Goal: Communication & Community: Answer question/provide support

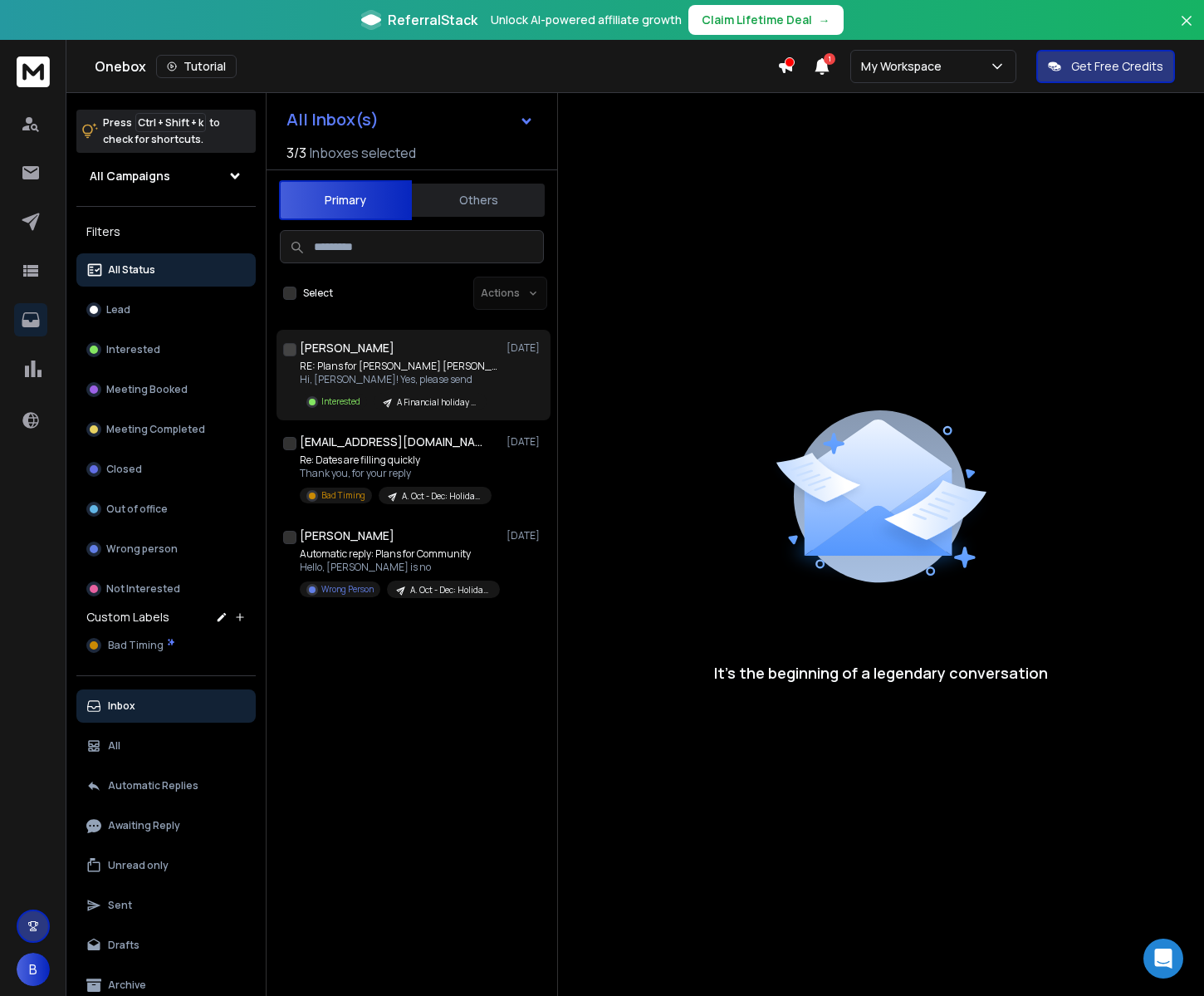
click at [518, 356] on div "Kathleen Gower 08 Oct" at bounding box center [421, 347] width 244 height 17
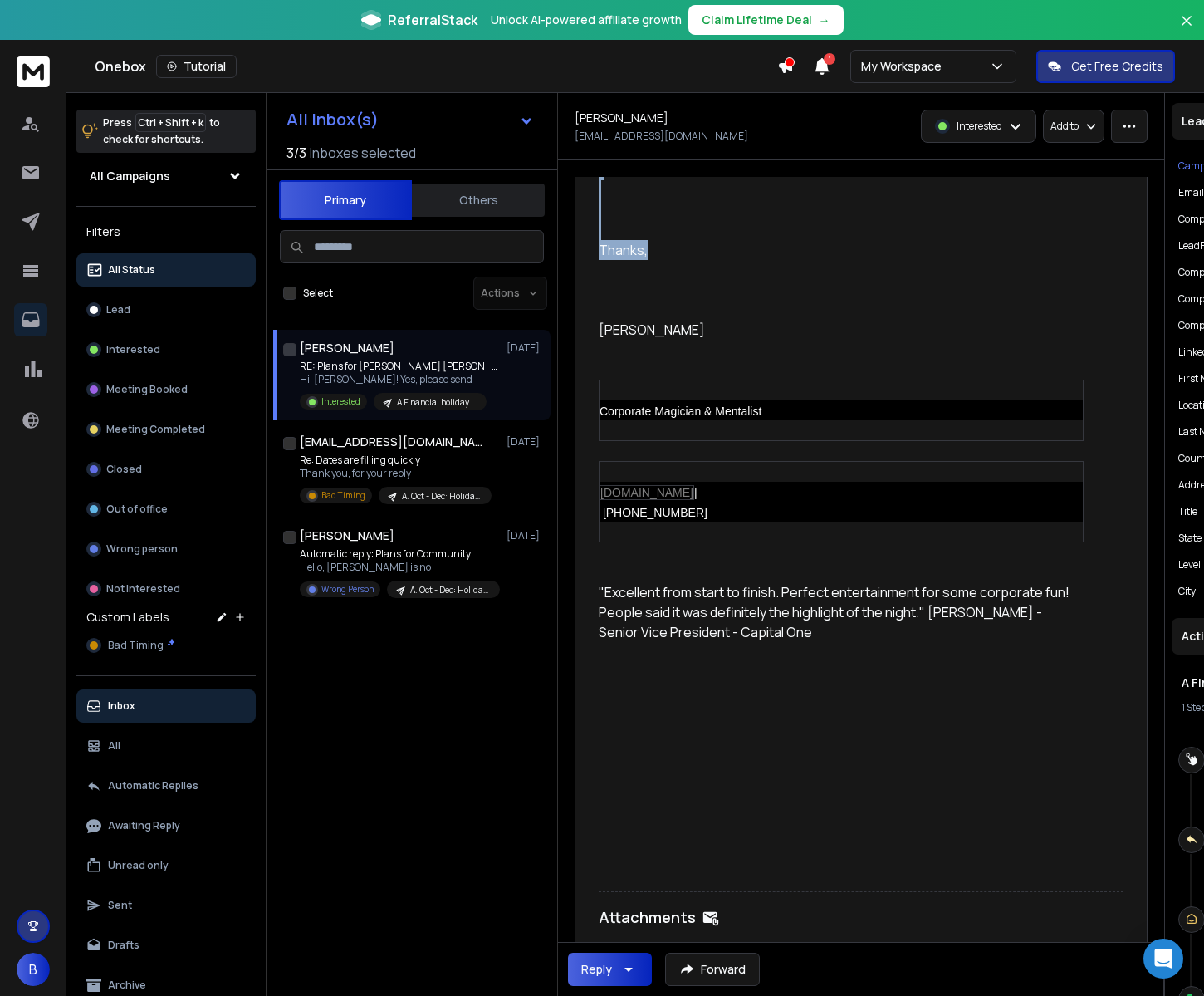
scroll to position [1744, 0]
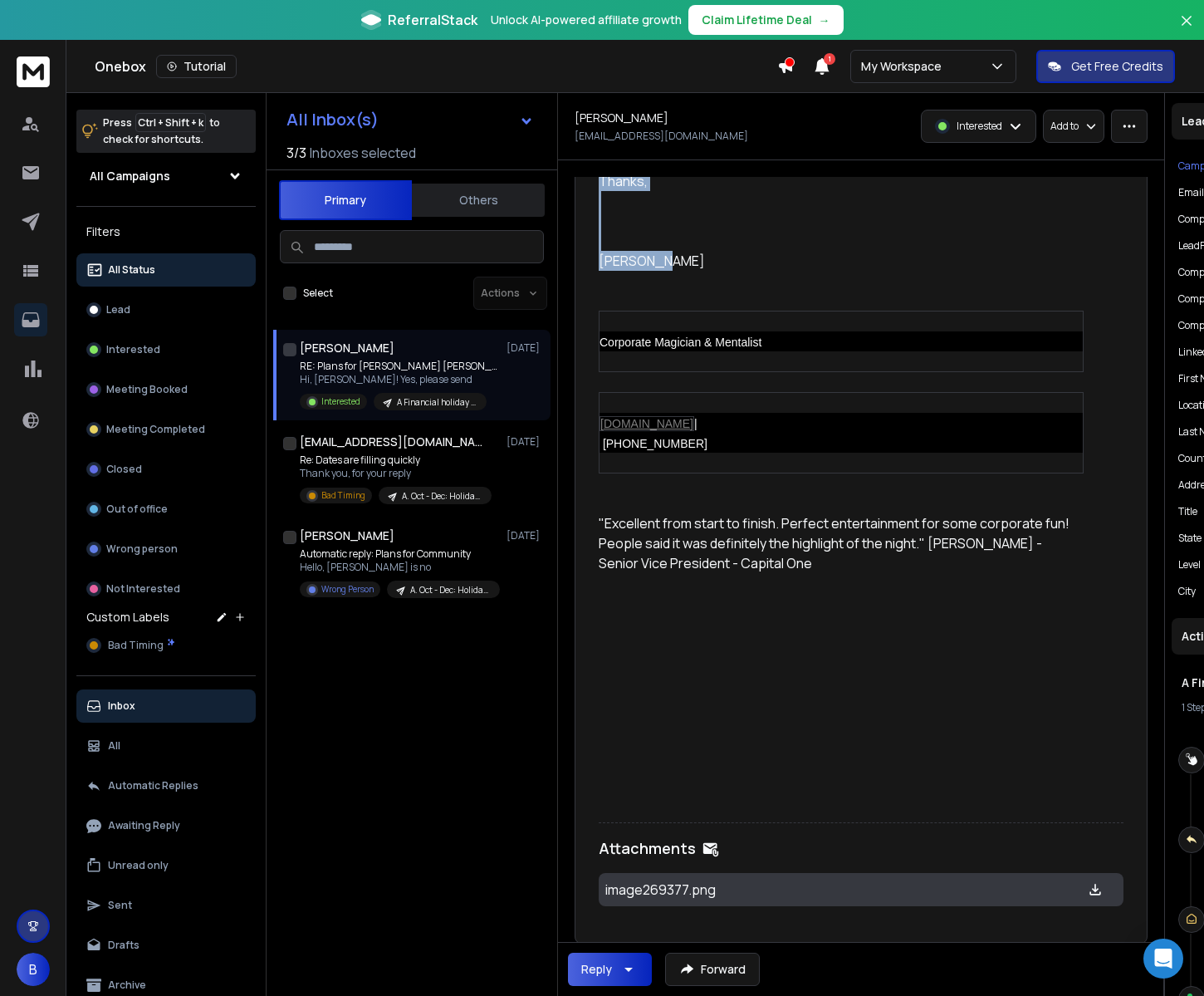
drag, startPoint x: 751, startPoint y: 548, endPoint x: 907, endPoint y: 798, distance: 294.7
drag, startPoint x: 907, startPoint y: 798, endPoint x: 896, endPoint y: 735, distance: 64.0
copy div "Hi Kathleen, Hope your week is going excellent! I work with teams at financial …"
click at [468, 411] on div "Kathleen Gower 08 Oct RE: Plans for Berman Mcaleer’s Hi, Ben! Yes, please send …" at bounding box center [421, 375] width 244 height 70
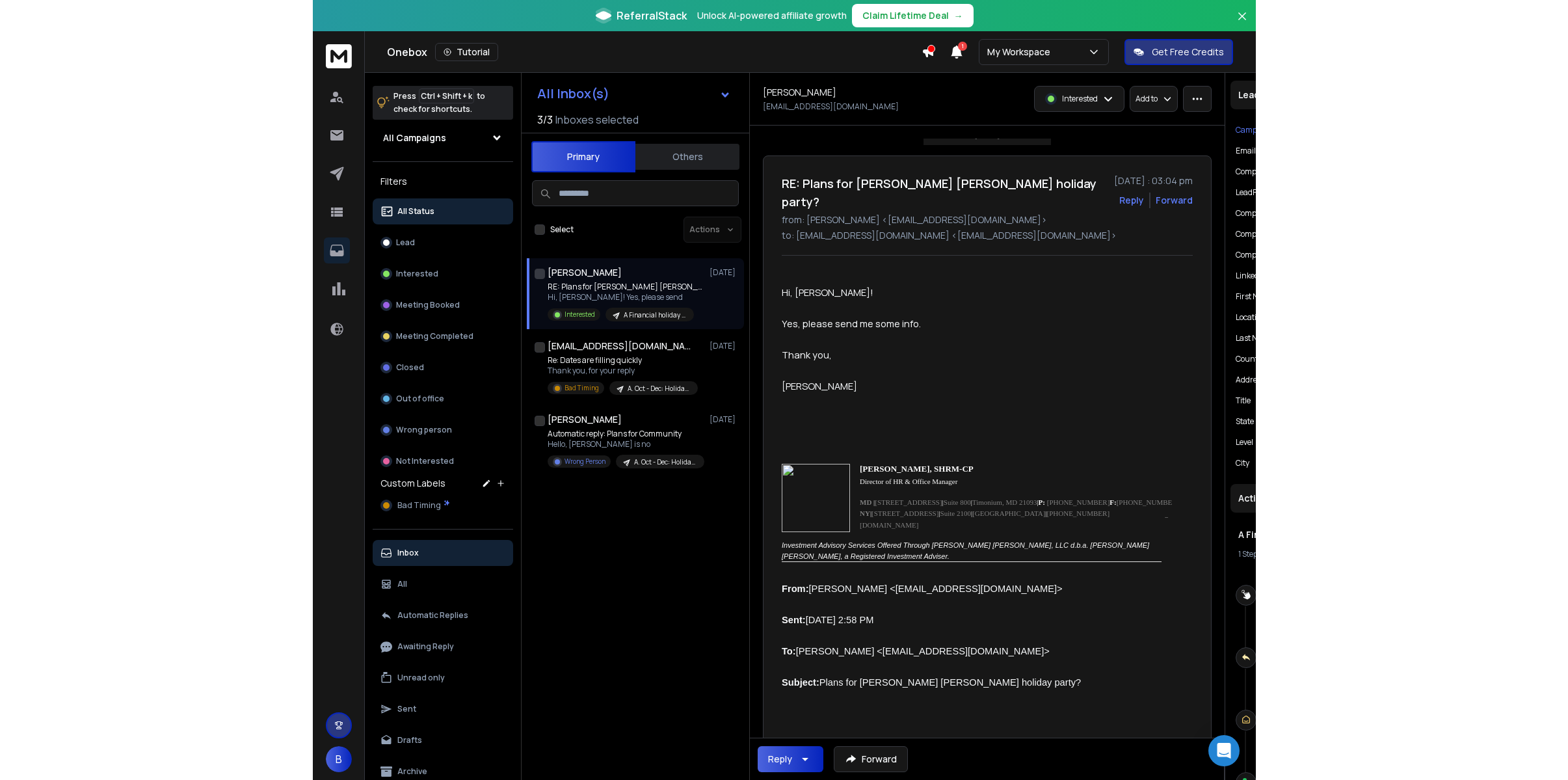
scroll to position [0, 0]
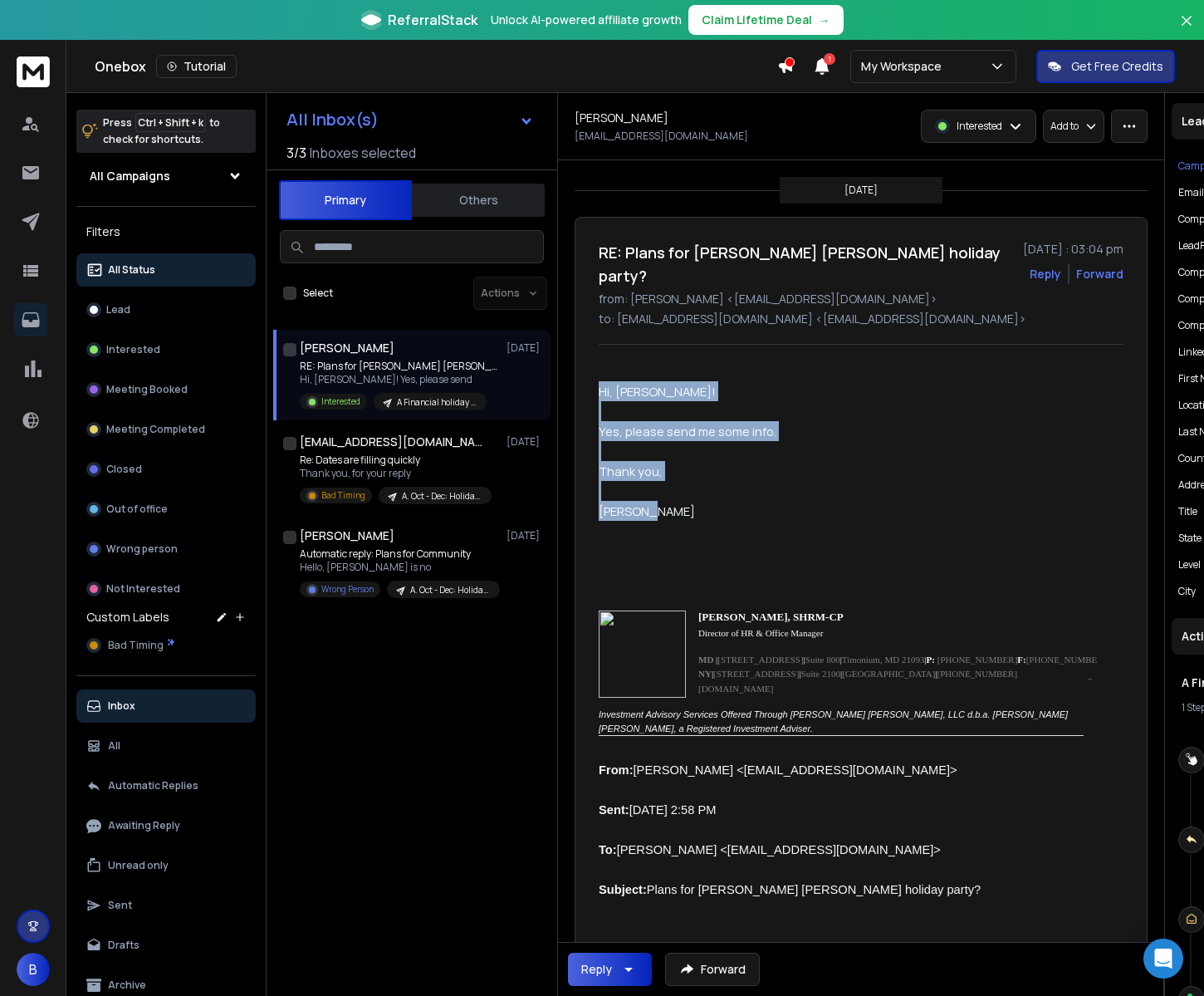
drag, startPoint x: 748, startPoint y: 501, endPoint x: 831, endPoint y: 657, distance: 176.7
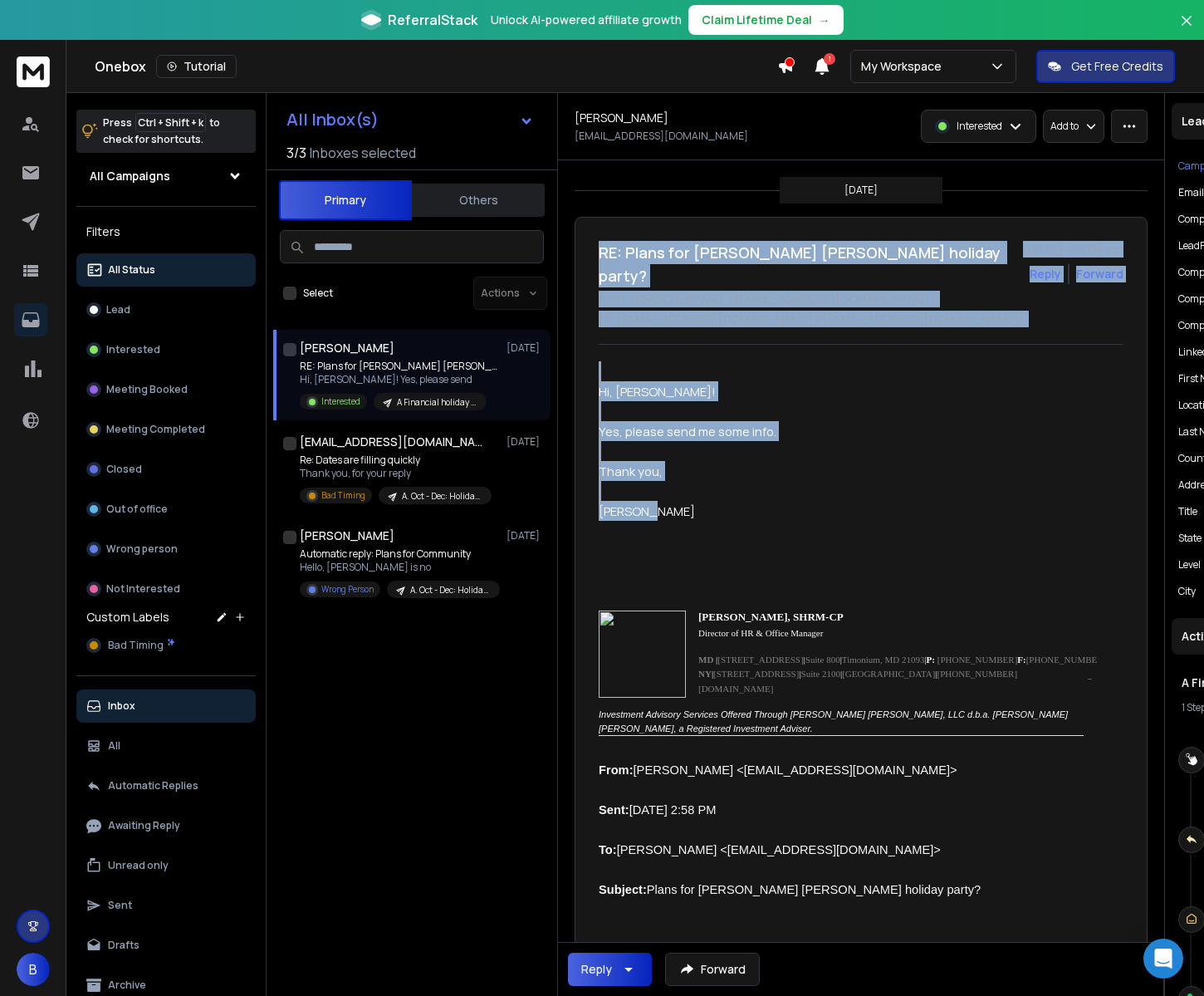
drag, startPoint x: 750, startPoint y: 310, endPoint x: 829, endPoint y: 658, distance: 356.9
drag, startPoint x: 829, startPoint y: 658, endPoint x: 789, endPoint y: 582, distance: 85.9
copy div "RE: Plans for Berman Mcaleer’s holiday party? 8 October 2025 : 03:04 pm Reply F…"
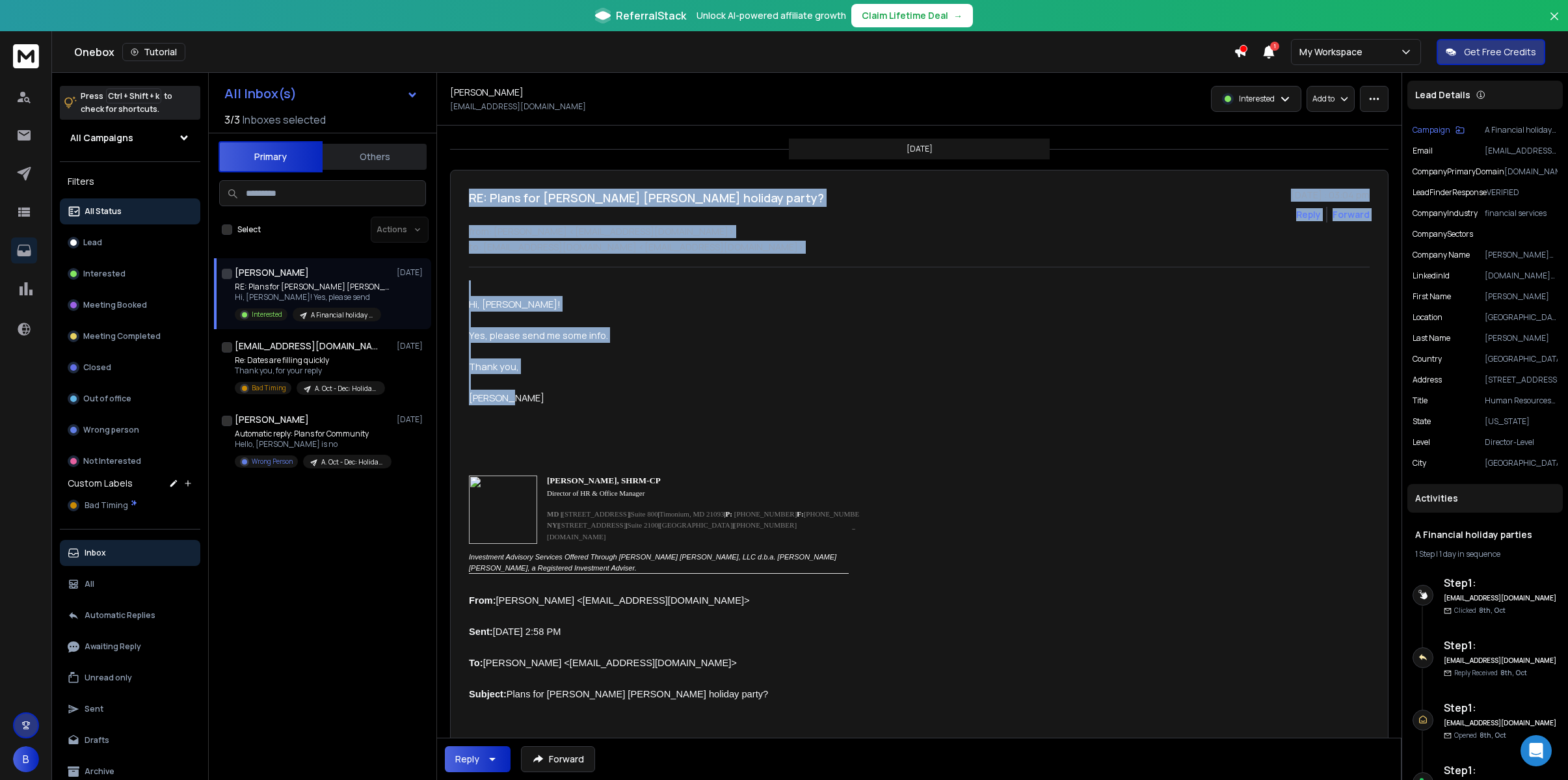
click at [849, 405] on p "[PERSON_NAME]" at bounding box center [659, 397] width 380 height 15
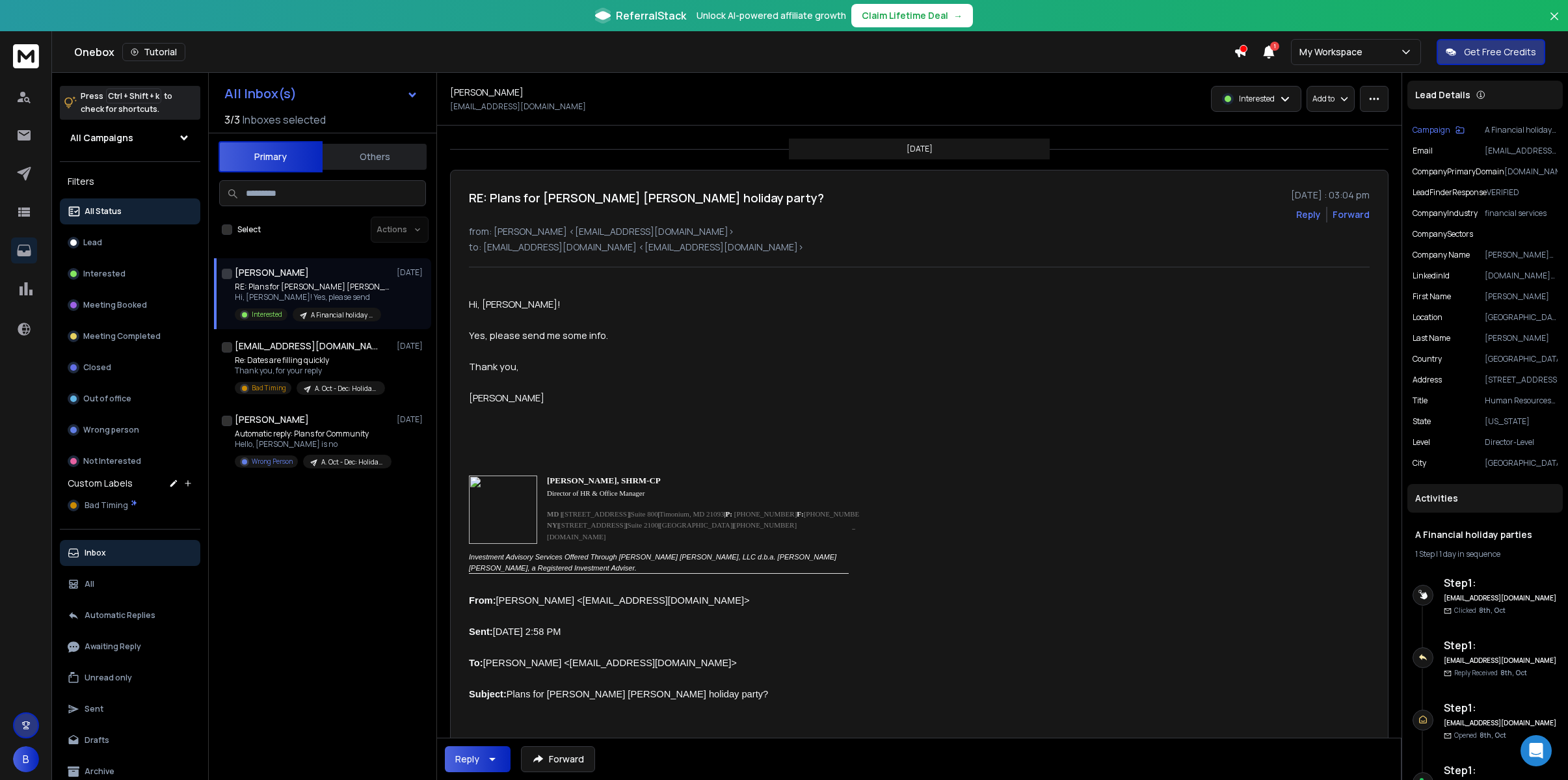
click at [479, 752] on div "Reply" at bounding box center [467, 759] width 24 height 13
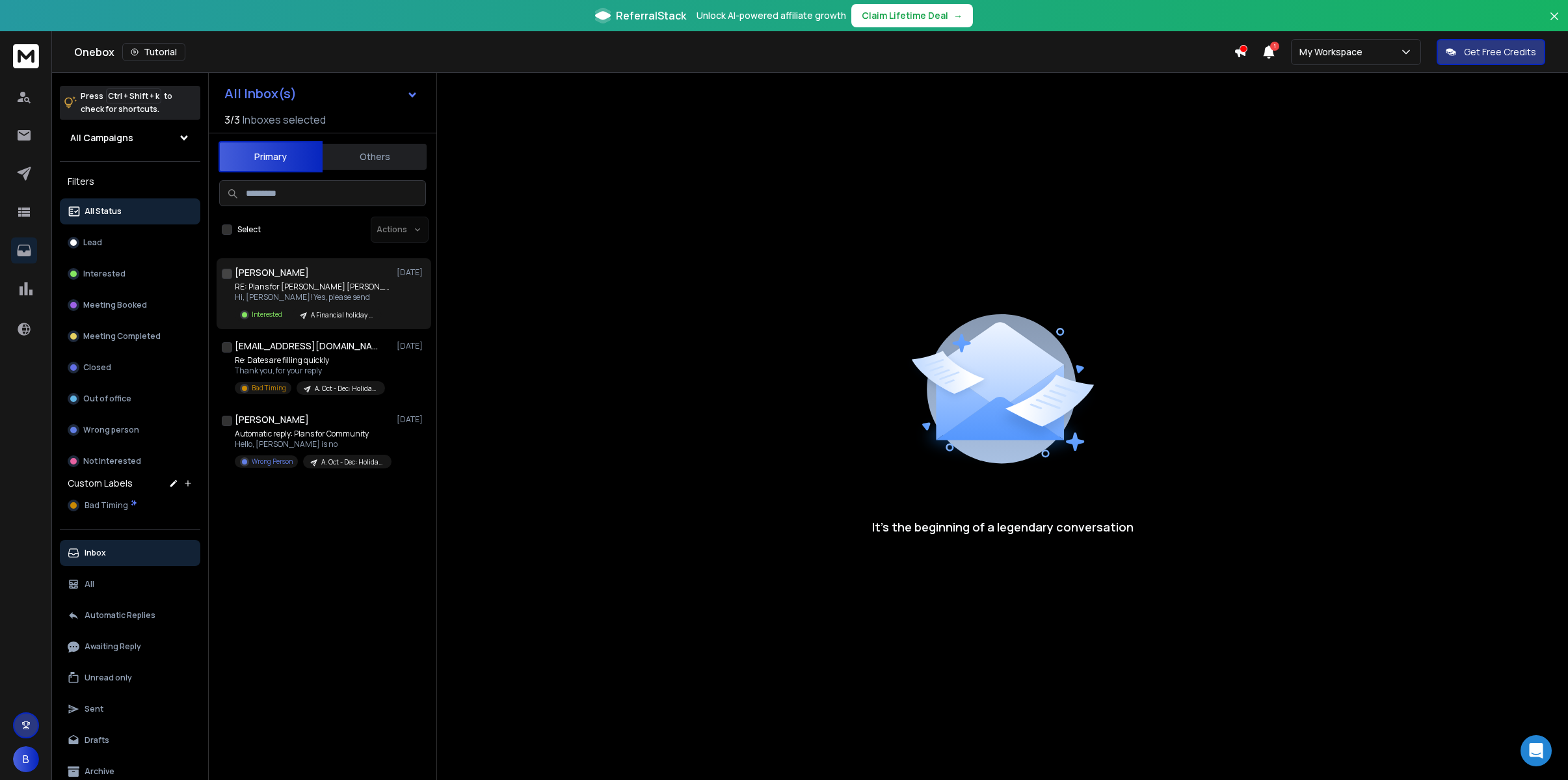
click at [364, 292] on p "RE: Plans for [PERSON_NAME] [PERSON_NAME]" at bounding box center [313, 287] width 156 height 11
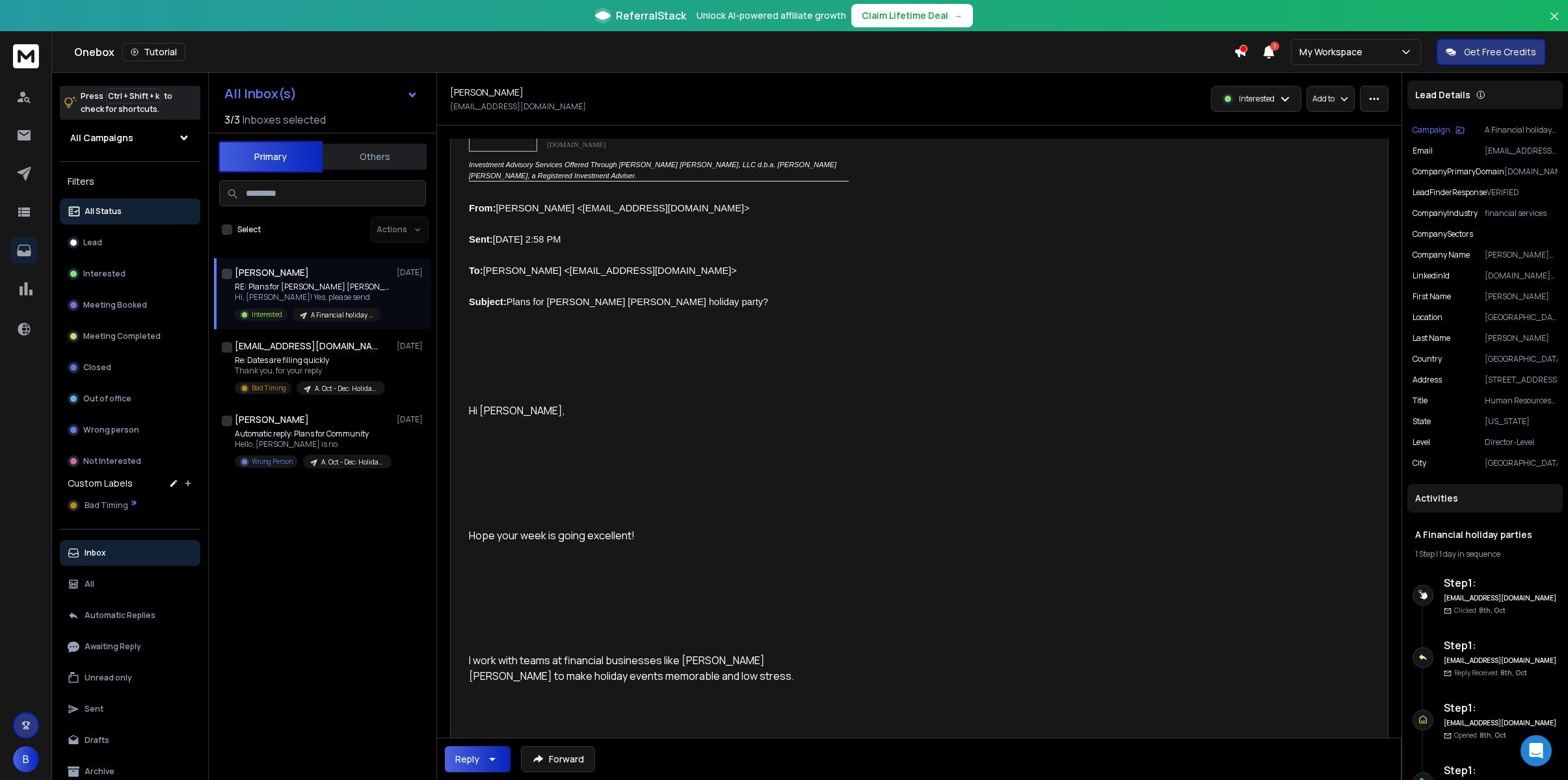
scroll to position [390, 0]
click at [501, 751] on icon "button" at bounding box center [492, 759] width 15 height 15
click at [588, 685] on p "Reply" at bounding box center [585, 678] width 24 height 13
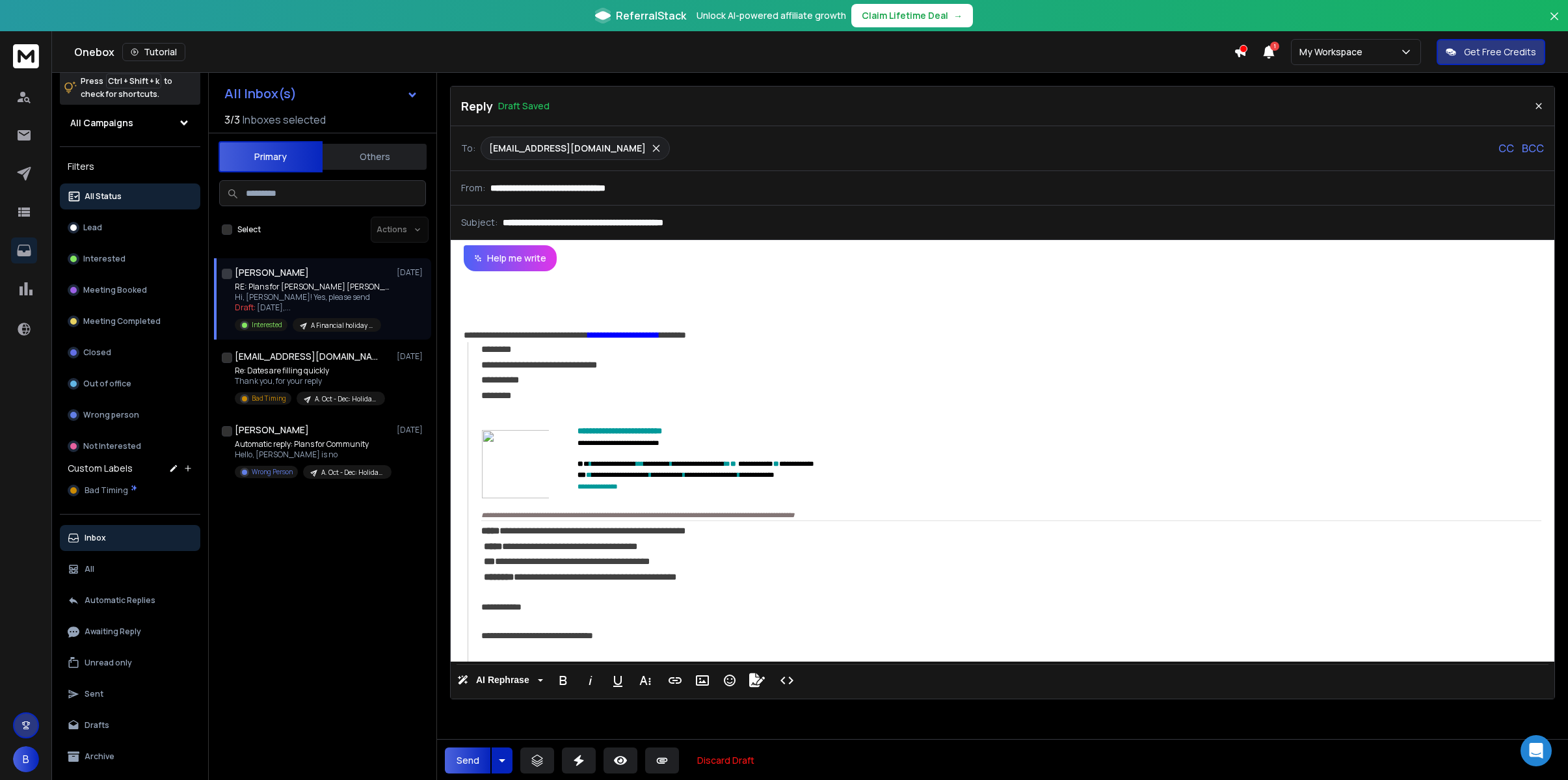
scroll to position [65, 0]
click at [646, 299] on div at bounding box center [1003, 291] width 1078 height 15
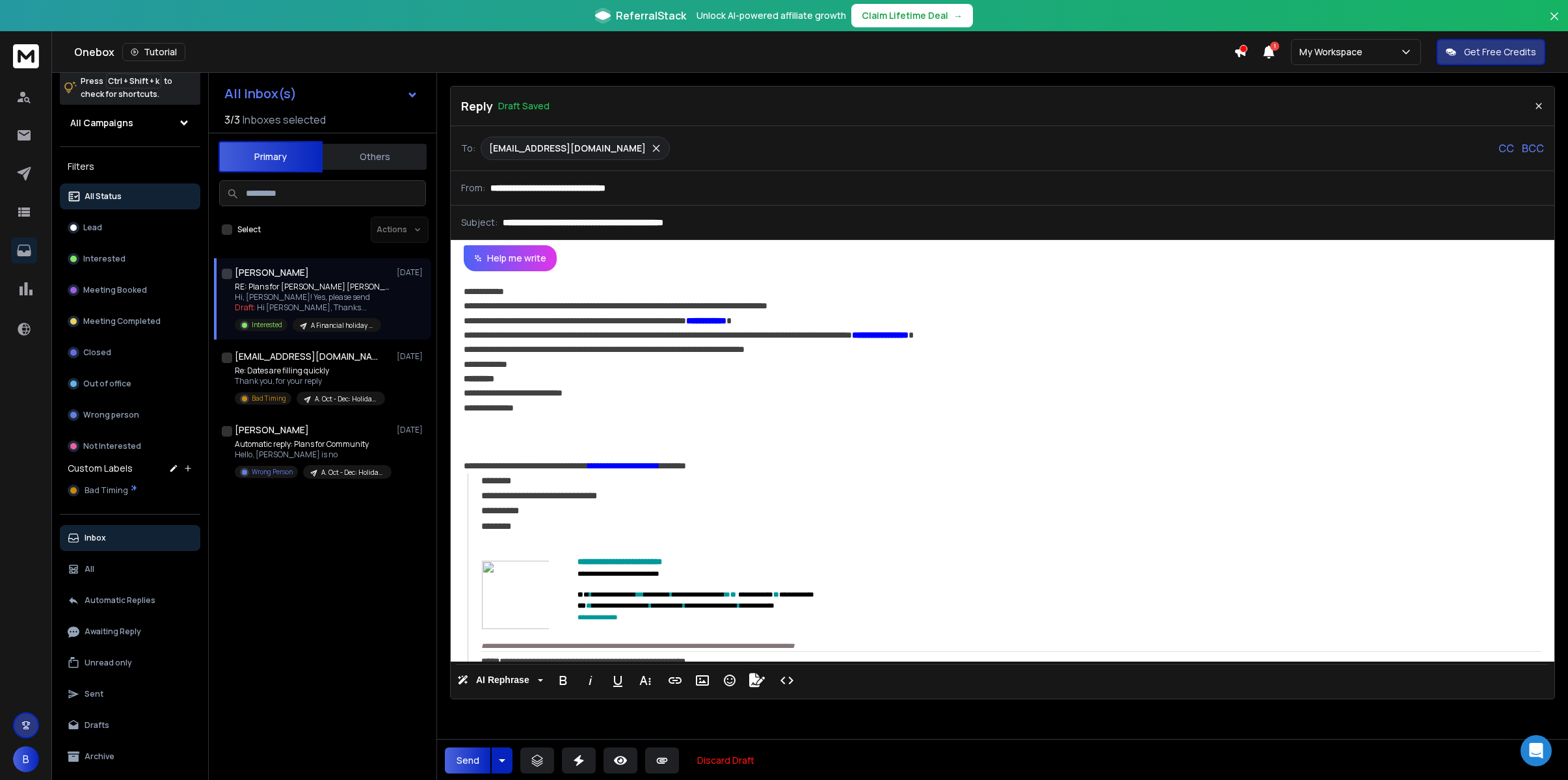
click at [578, 299] on p "**********" at bounding box center [938, 291] width 948 height 15
click at [973, 312] on p "**********" at bounding box center [938, 306] width 948 height 15
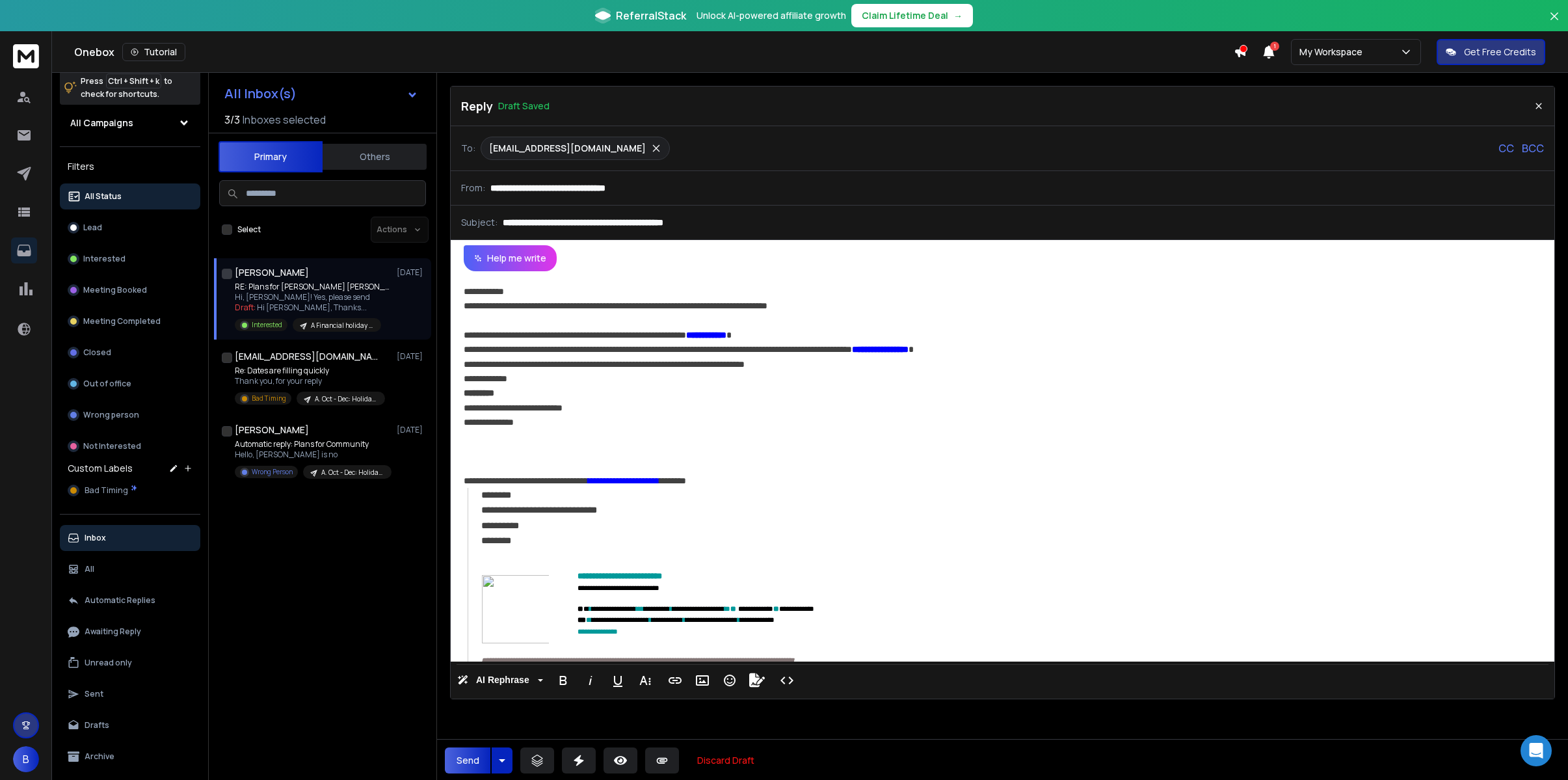
click at [1169, 357] on p "**********" at bounding box center [938, 342] width 948 height 29
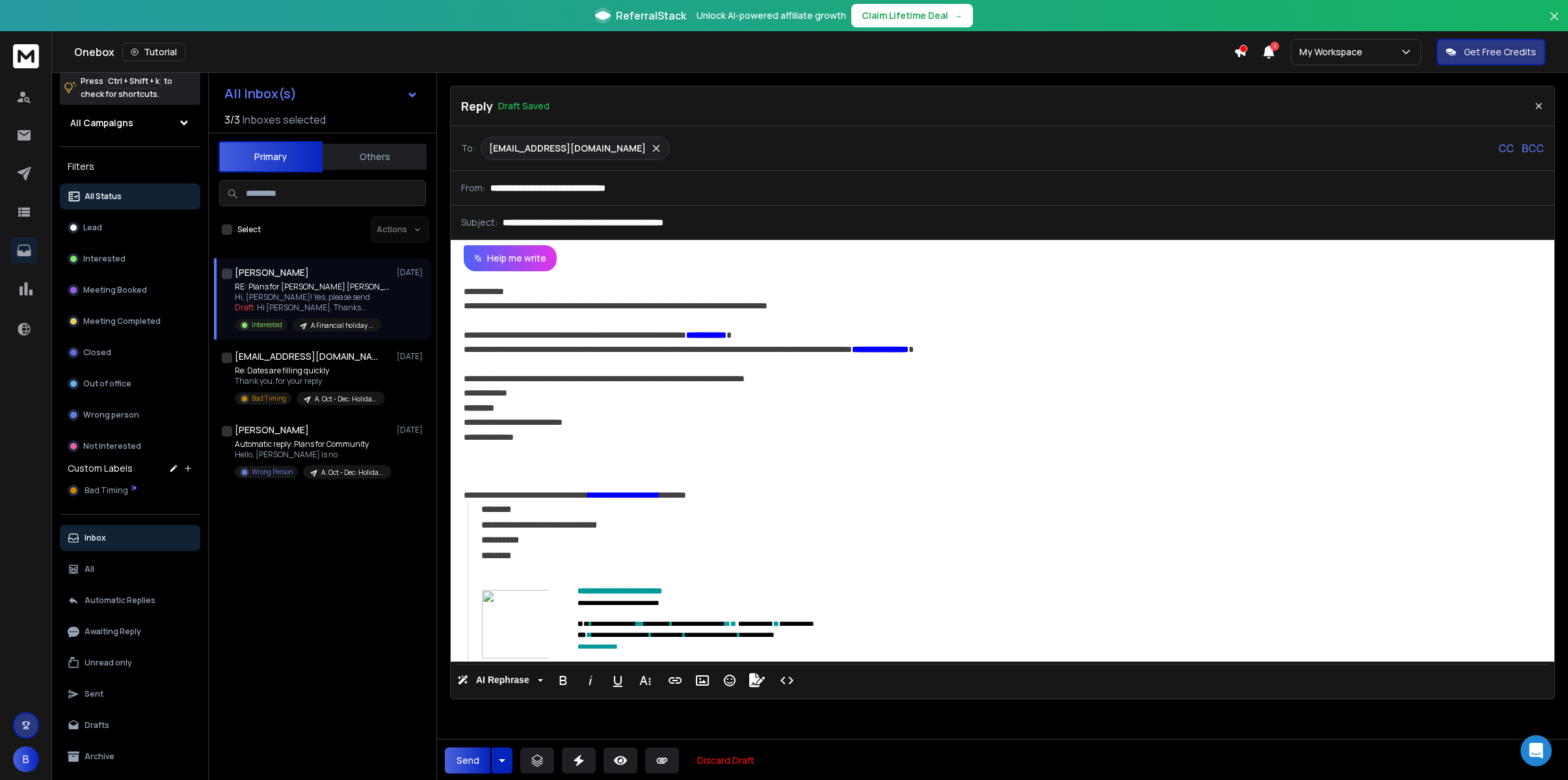
click at [948, 386] on p "**********" at bounding box center [938, 378] width 948 height 15
click at [510, 767] on icon "button" at bounding box center [502, 760] width 15 height 15
click at [491, 767] on button "Send" at bounding box center [468, 760] width 46 height 26
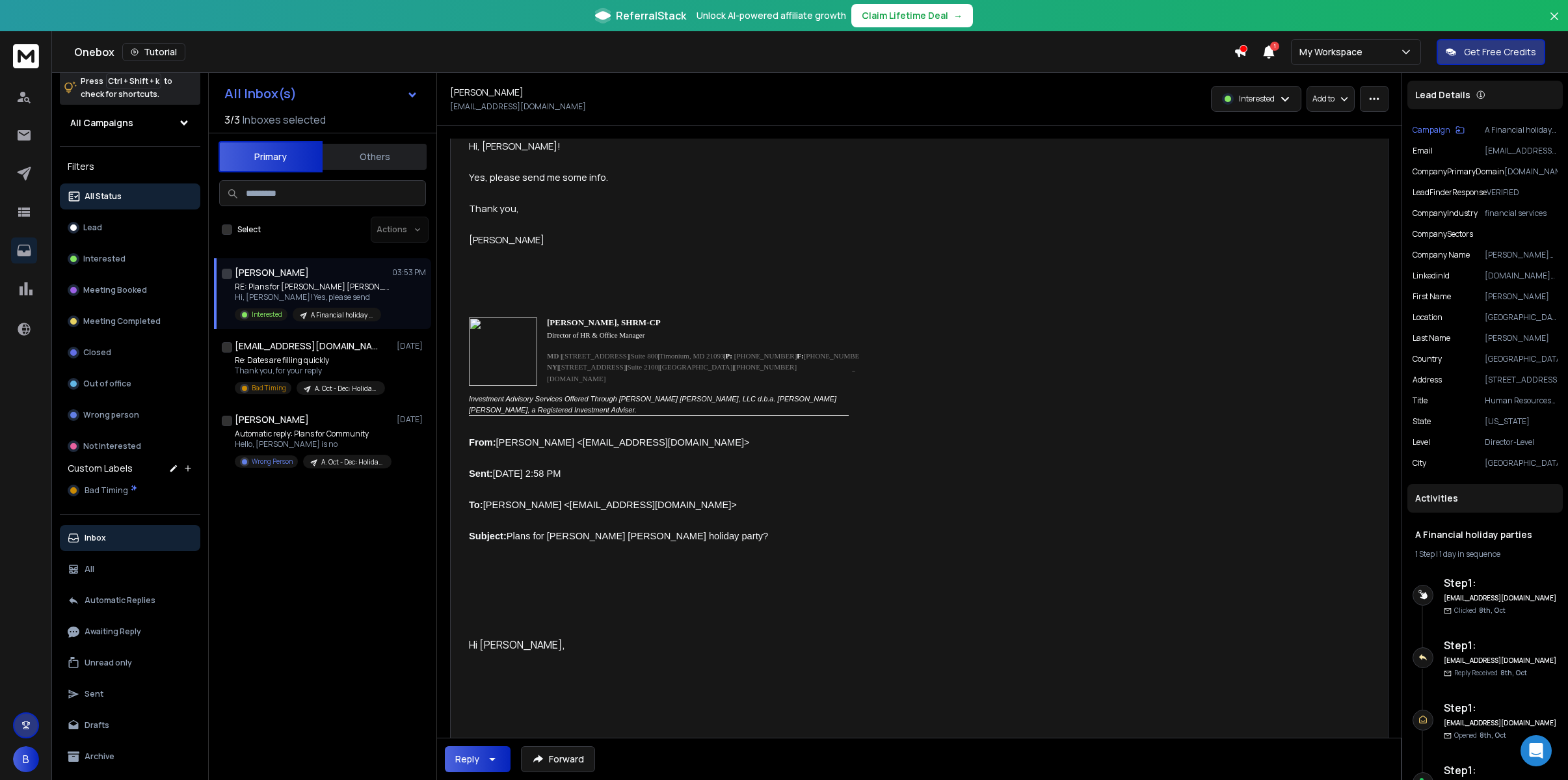
scroll to position [0, 0]
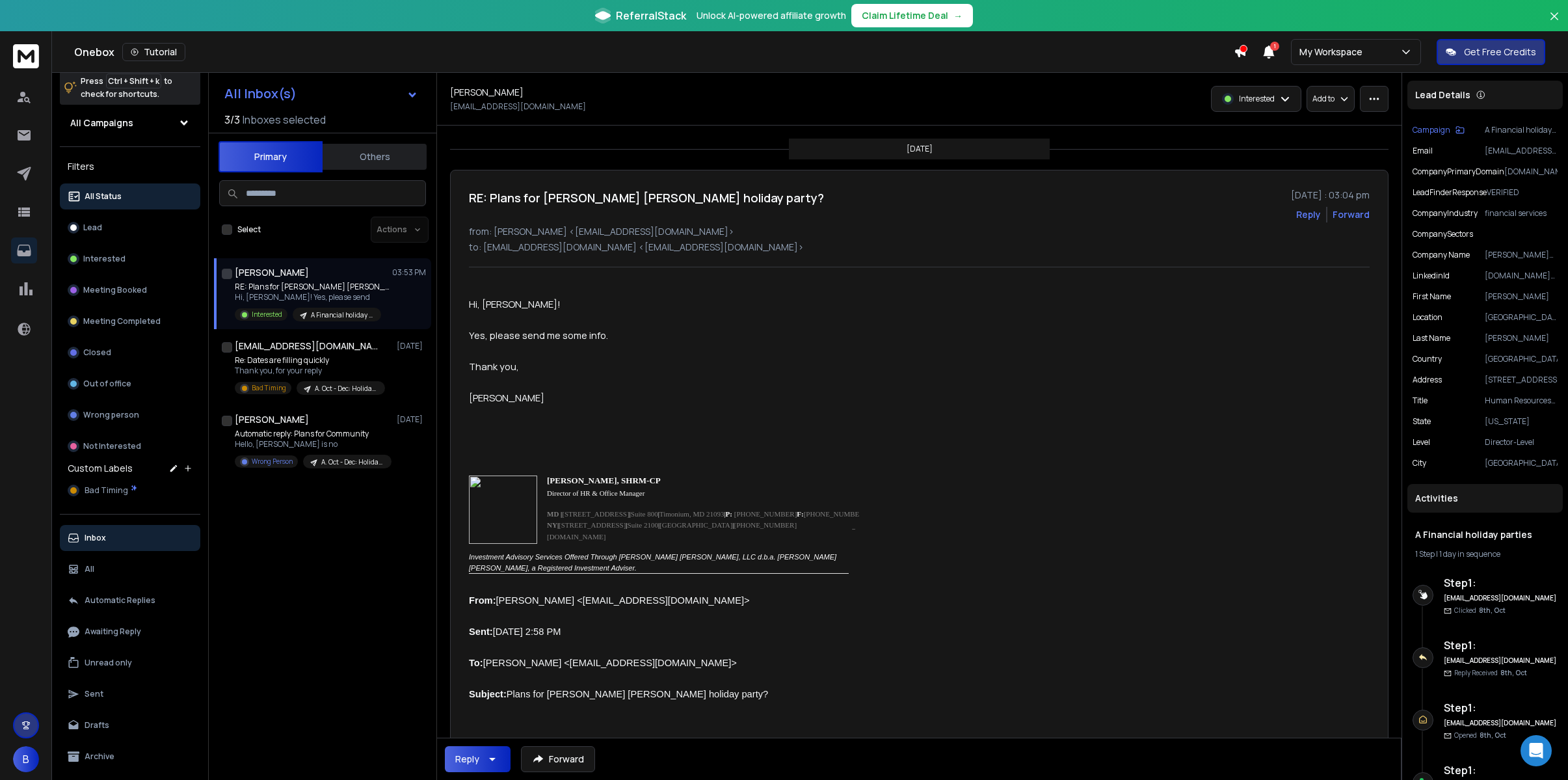
click at [388, 279] on div "[PERSON_NAME] 03:53 PM" at bounding box center [330, 272] width 191 height 13
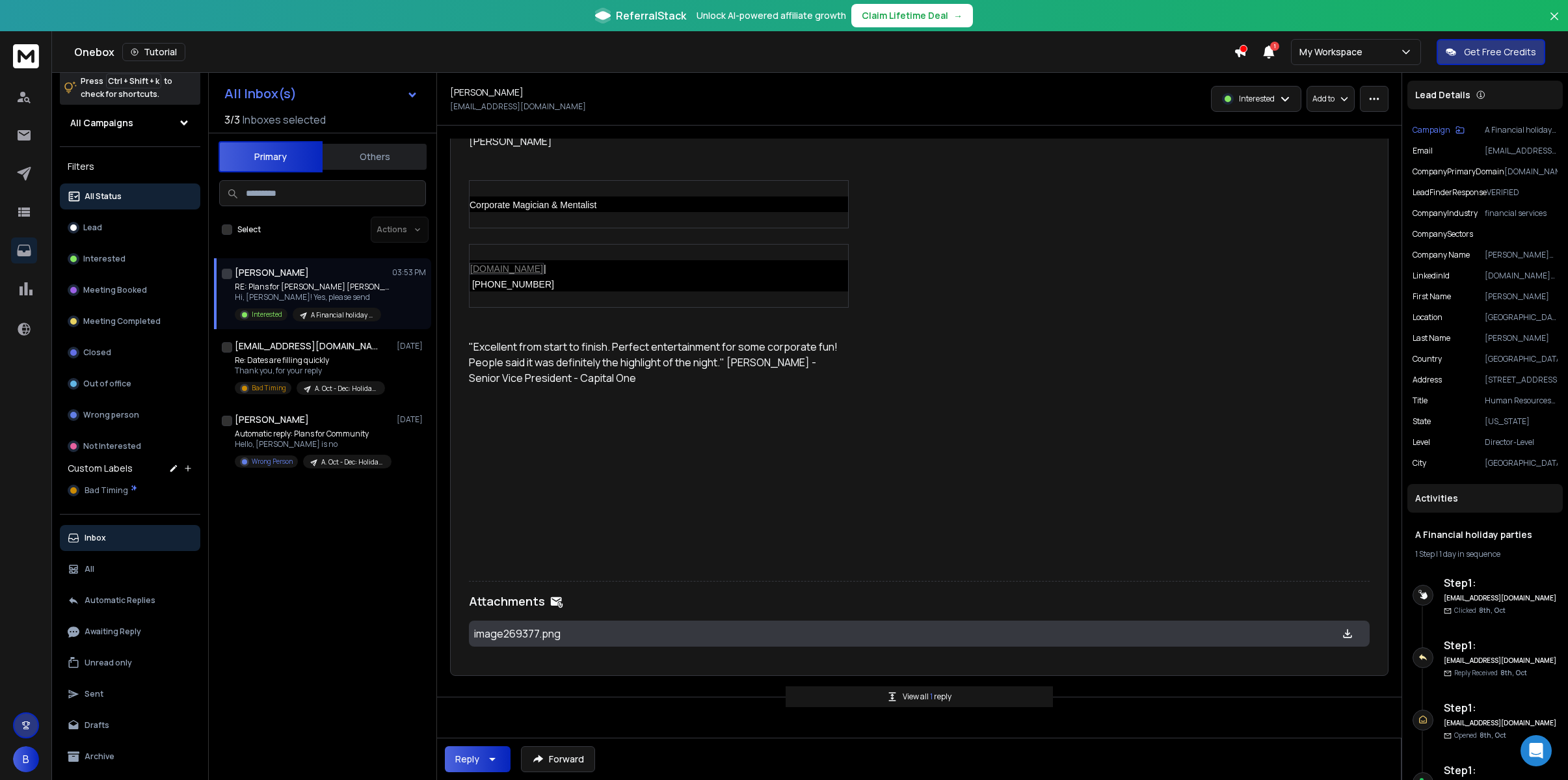
scroll to position [1988, 0]
click at [939, 691] on p "View all 1 reply" at bounding box center [928, 697] width 49 height 11
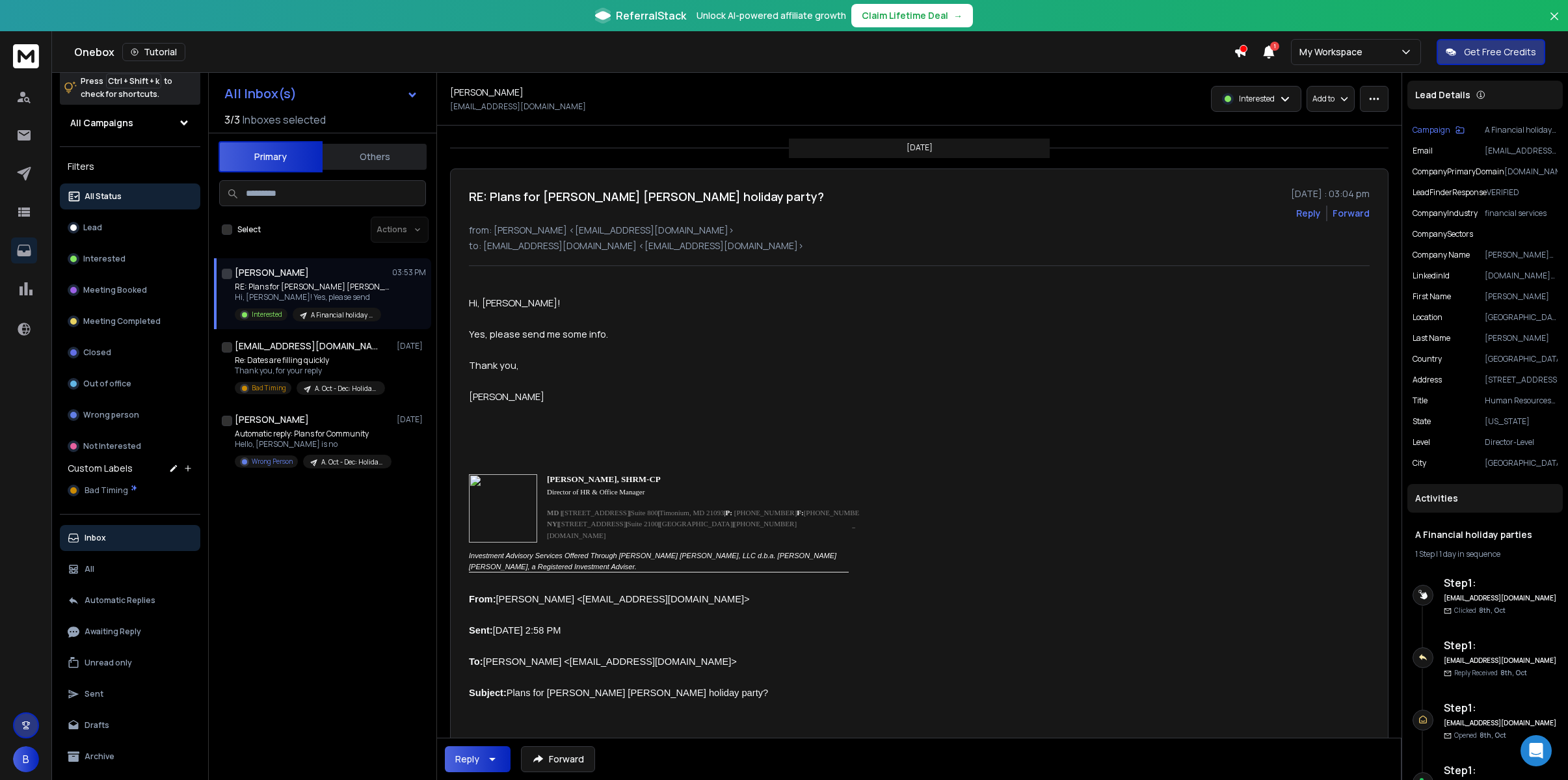
scroll to position [0, 0]
click at [309, 279] on h1 "[PERSON_NAME]" at bounding box center [271, 272] width 74 height 13
click at [523, 99] on h1 "[PERSON_NAME]" at bounding box center [487, 92] width 73 height 13
click at [1307, 112] on div "Add to" at bounding box center [1330, 99] width 47 height 24
click at [1369, 105] on icon "button" at bounding box center [1374, 99] width 11 height 11
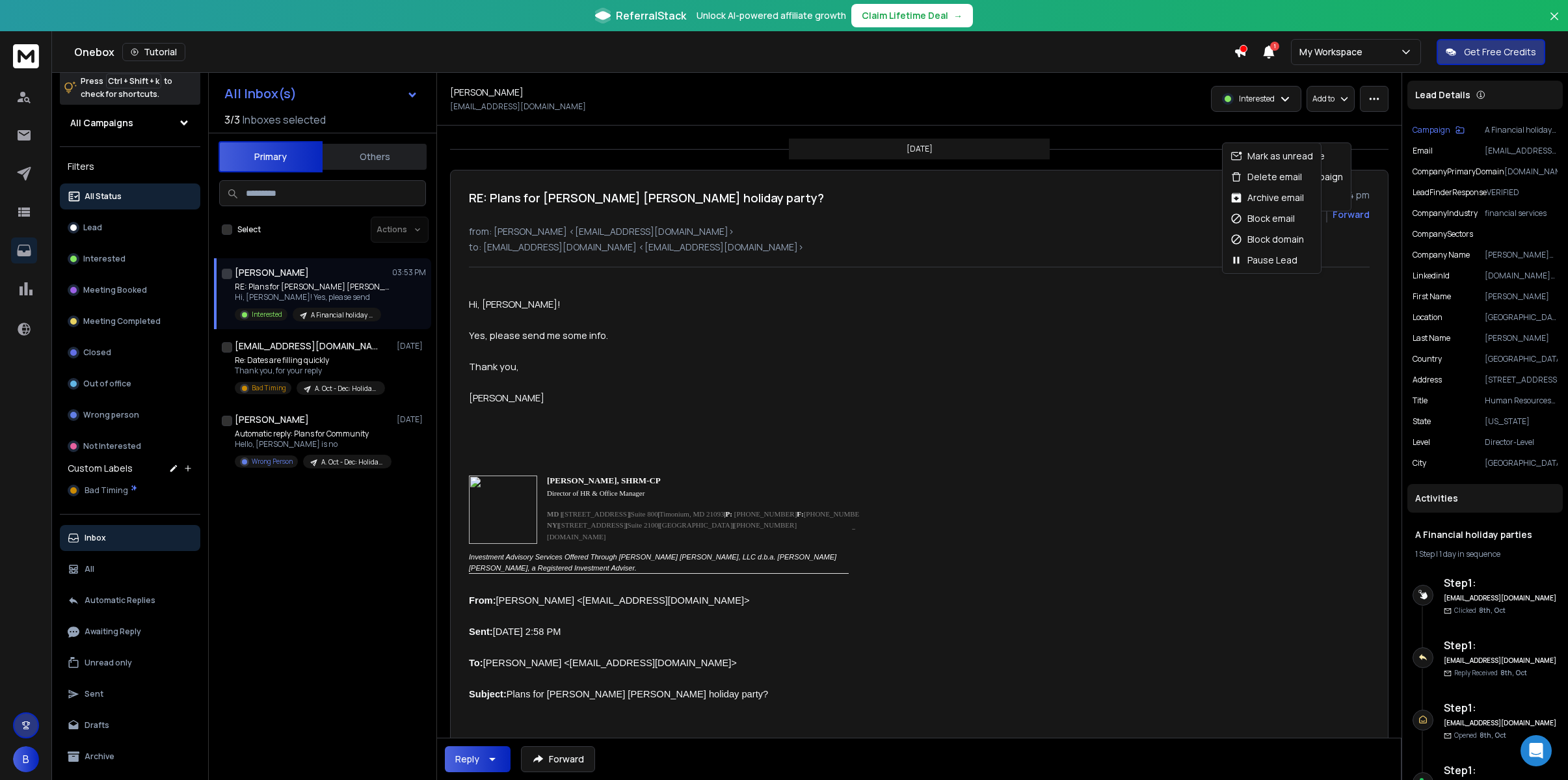
click at [874, 103] on div "[PERSON_NAME] [PERSON_NAME] [EMAIL_ADDRESS][DOMAIN_NAME] Interested Add to Inte…" at bounding box center [919, 99] width 964 height 53
click at [22, 102] on link at bounding box center [24, 97] width 26 height 26
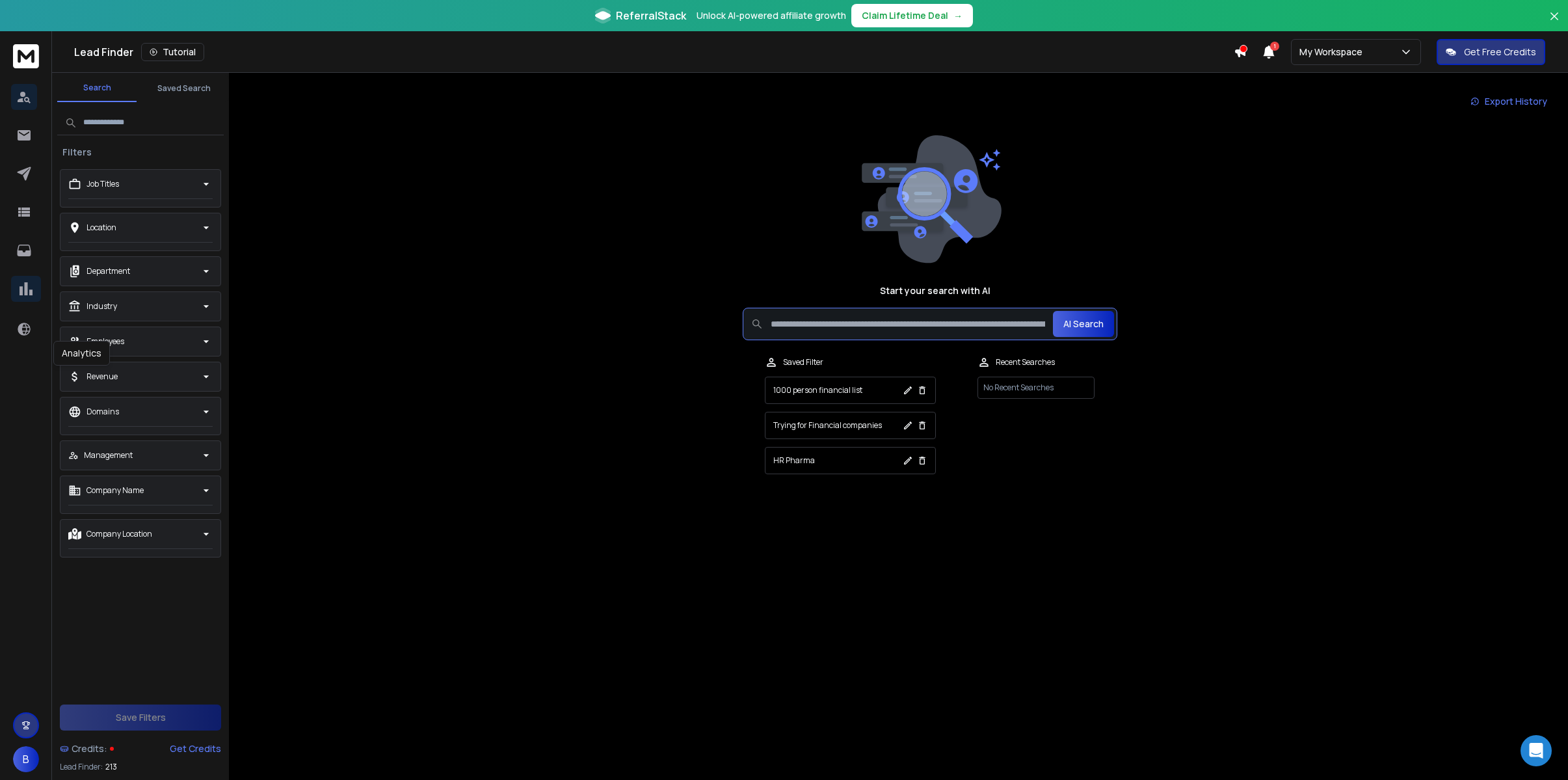
click at [32, 295] on icon at bounding box center [26, 288] width 13 height 13
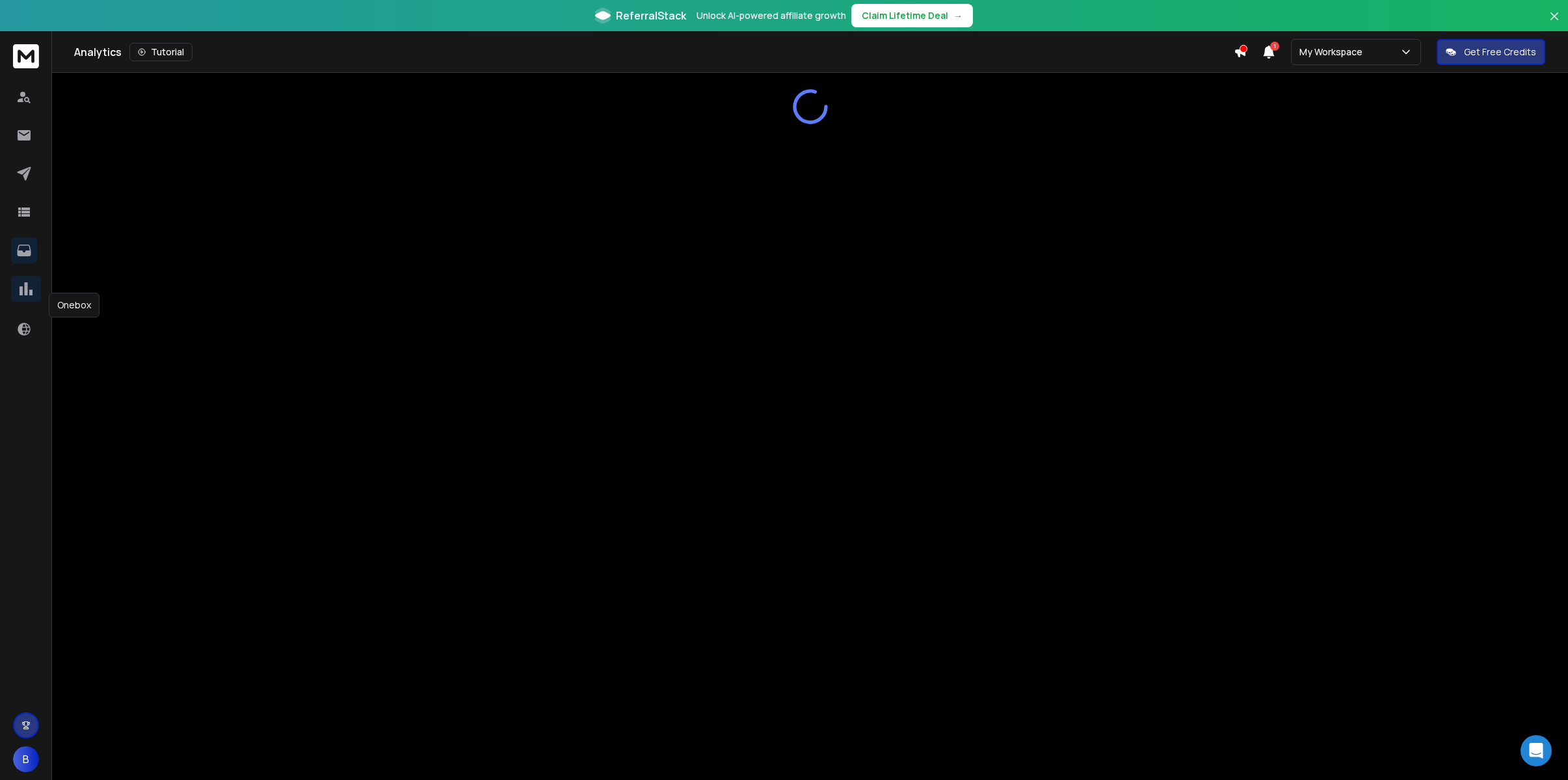
click at [32, 258] on icon at bounding box center [24, 251] width 15 height 15
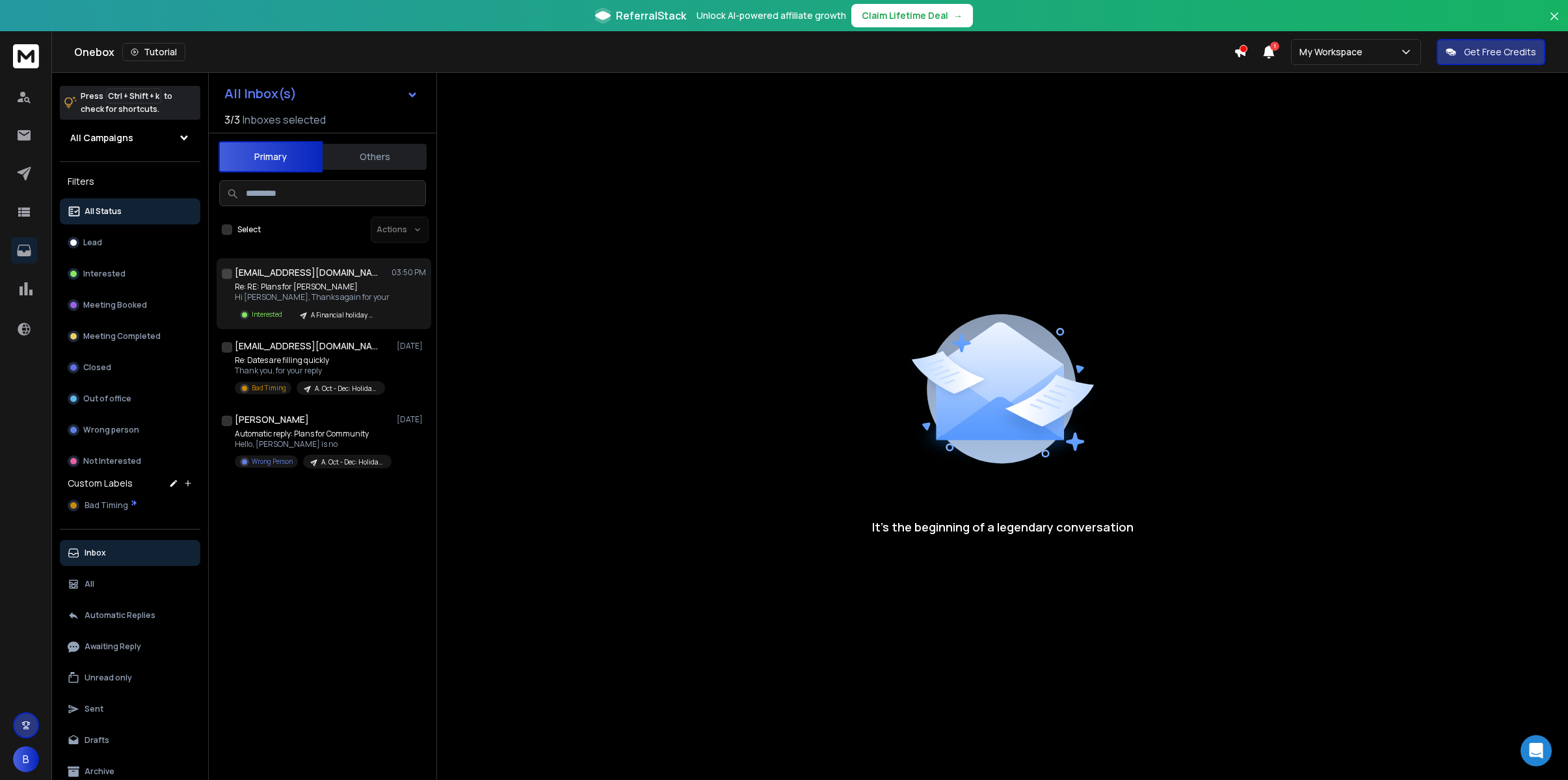
click at [370, 279] on h1 "[EMAIL_ADDRESS][DOMAIN_NAME]" at bounding box center [306, 272] width 143 height 13
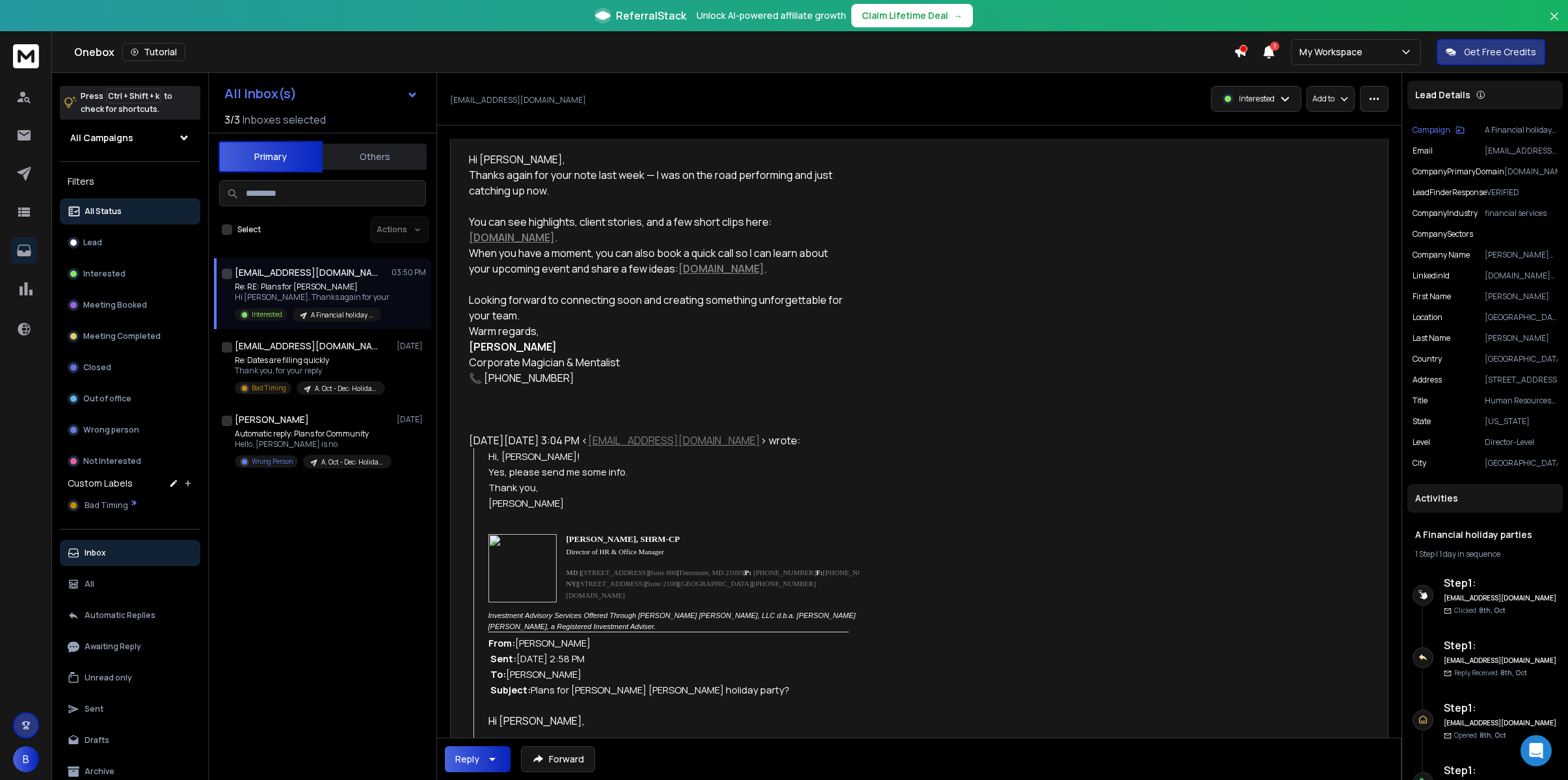
scroll to position [130, 0]
